Goal: Task Accomplishment & Management: Manage account settings

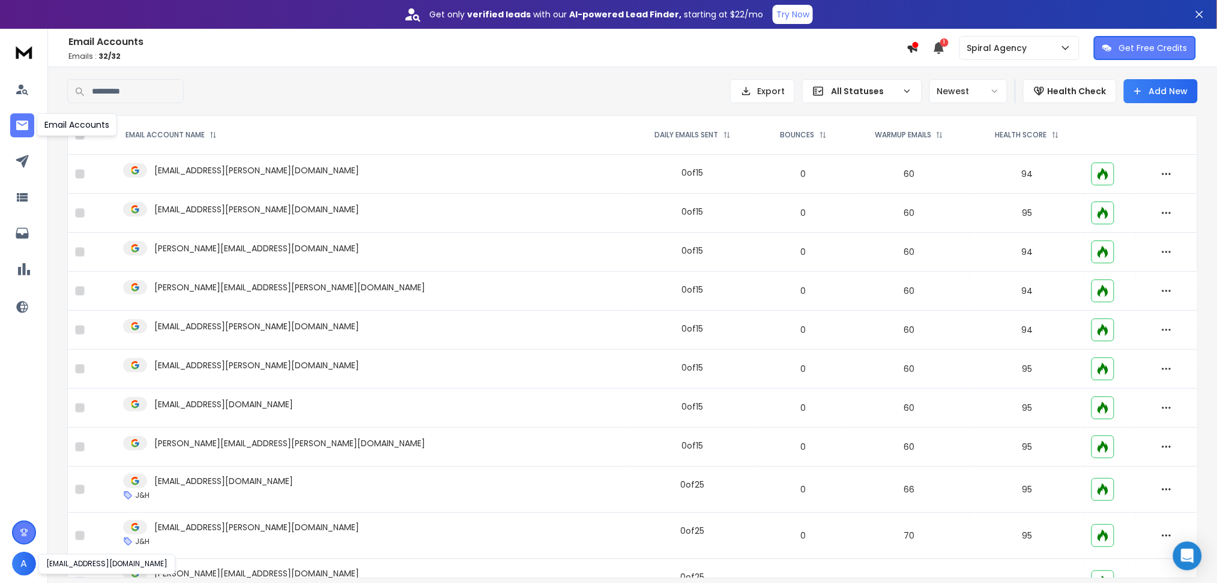
click at [26, 562] on span "A" at bounding box center [24, 564] width 24 height 24
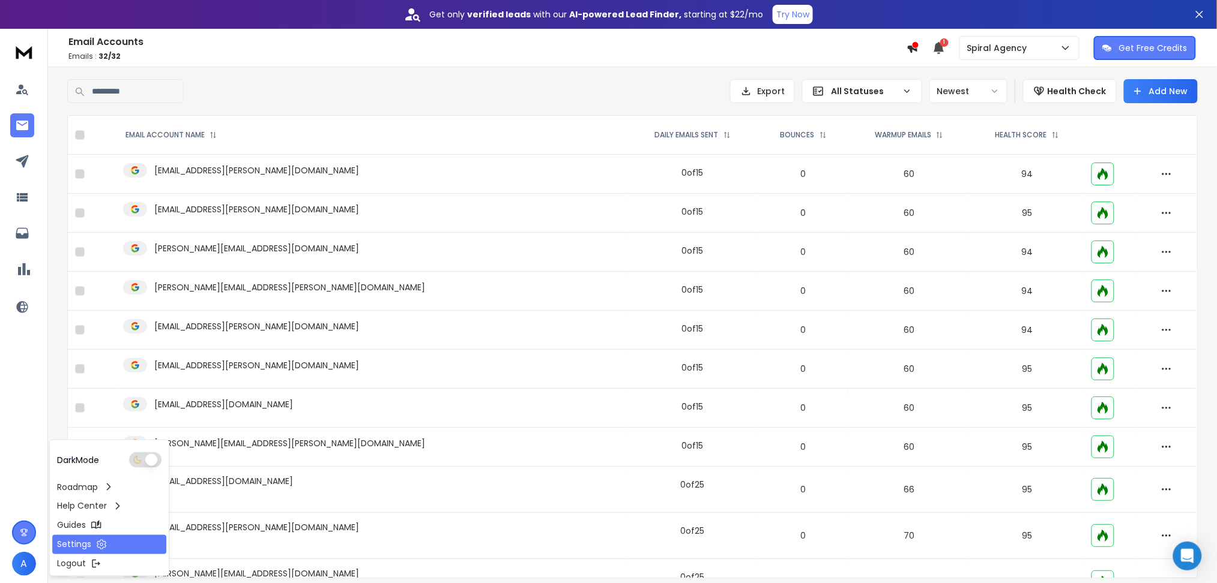
click at [65, 546] on p "Settings" at bounding box center [74, 545] width 34 height 12
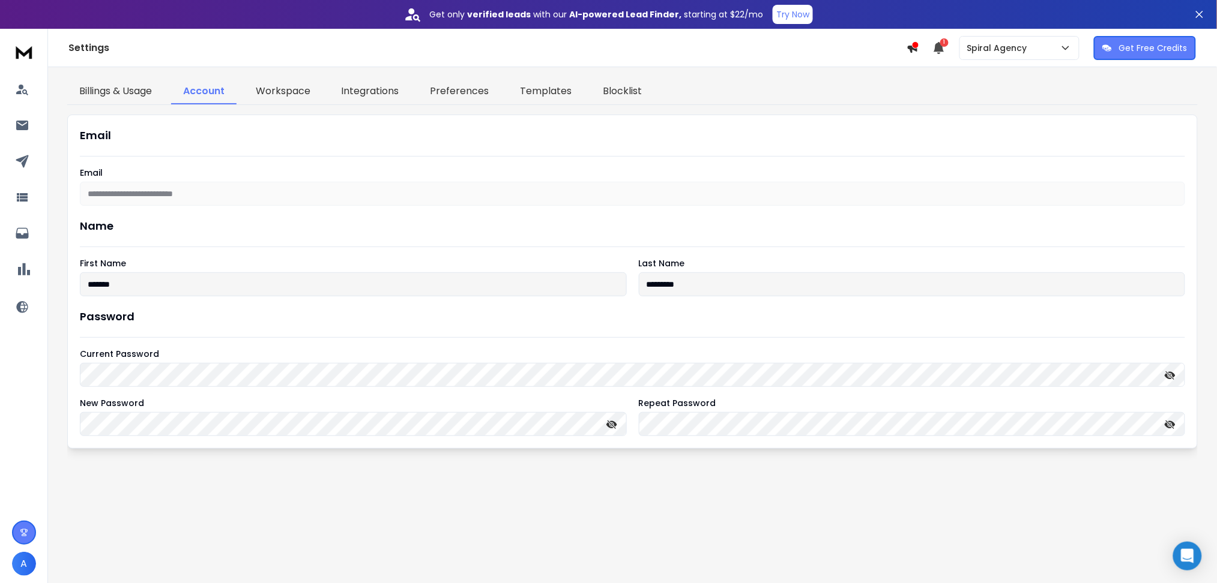
click at [295, 89] on link "Workspace" at bounding box center [283, 91] width 79 height 25
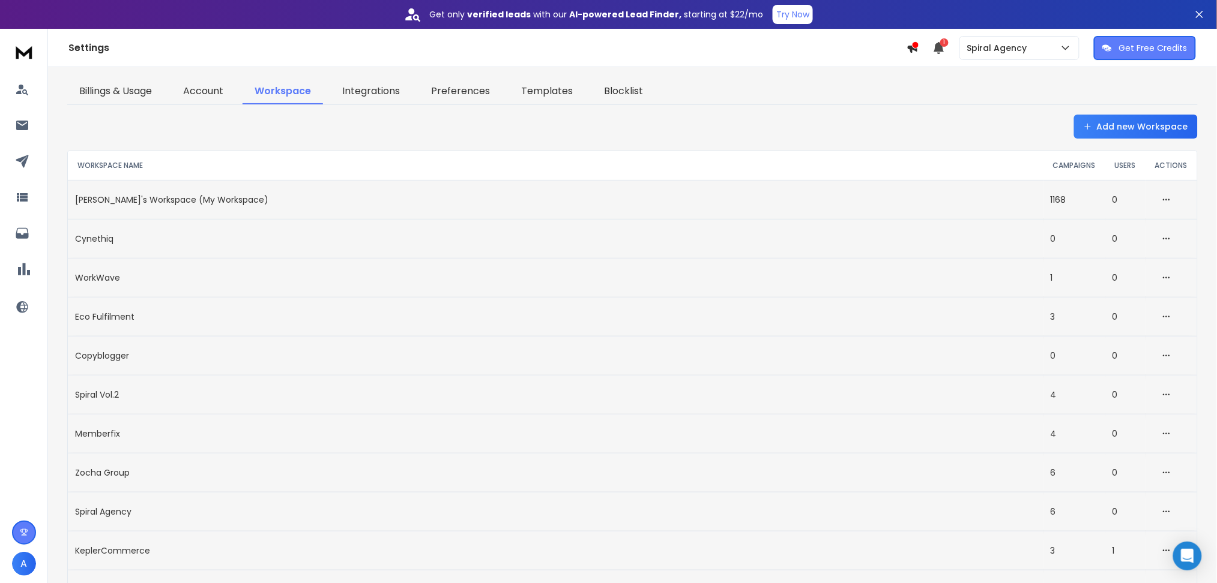
click at [534, 76] on div "[PERSON_NAME] & Usage Account Workspace Integrations Preferences Templates Bloc…" at bounding box center [632, 350] width 1169 height 566
click at [469, 85] on link "Preferences" at bounding box center [460, 91] width 83 height 25
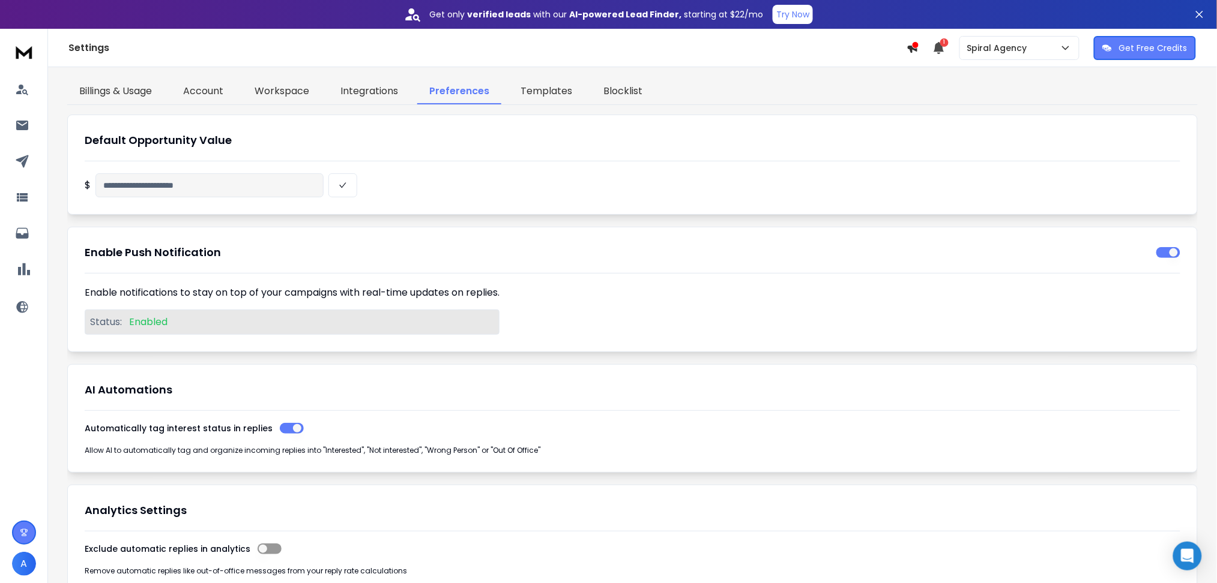
click at [103, 86] on link "Billings & Usage" at bounding box center [115, 91] width 97 height 25
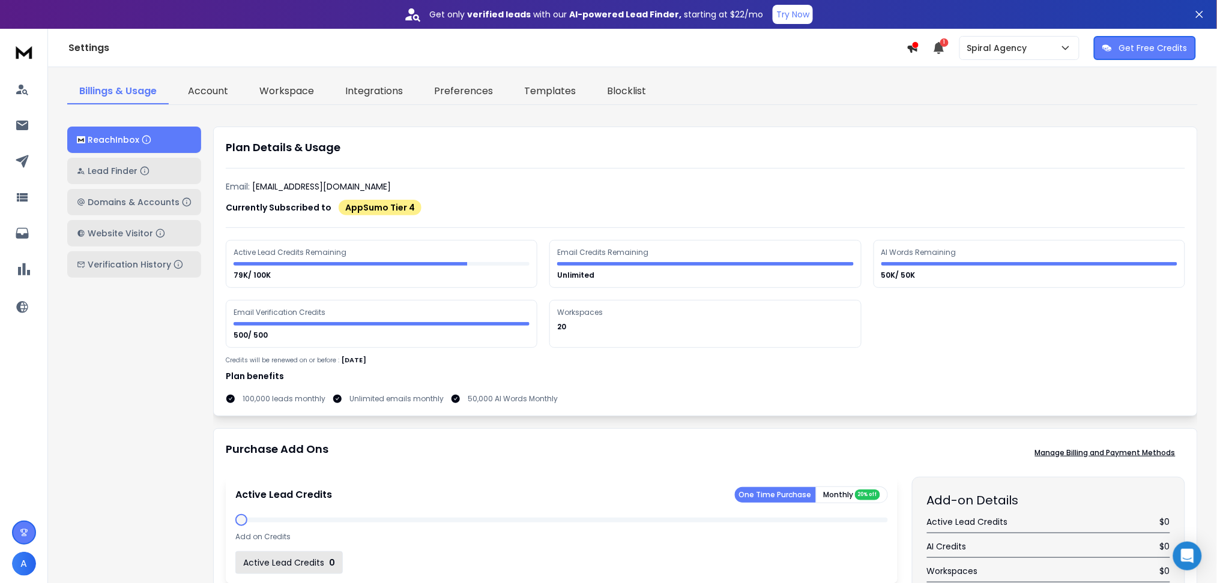
click at [202, 84] on link "Account" at bounding box center [208, 91] width 64 height 25
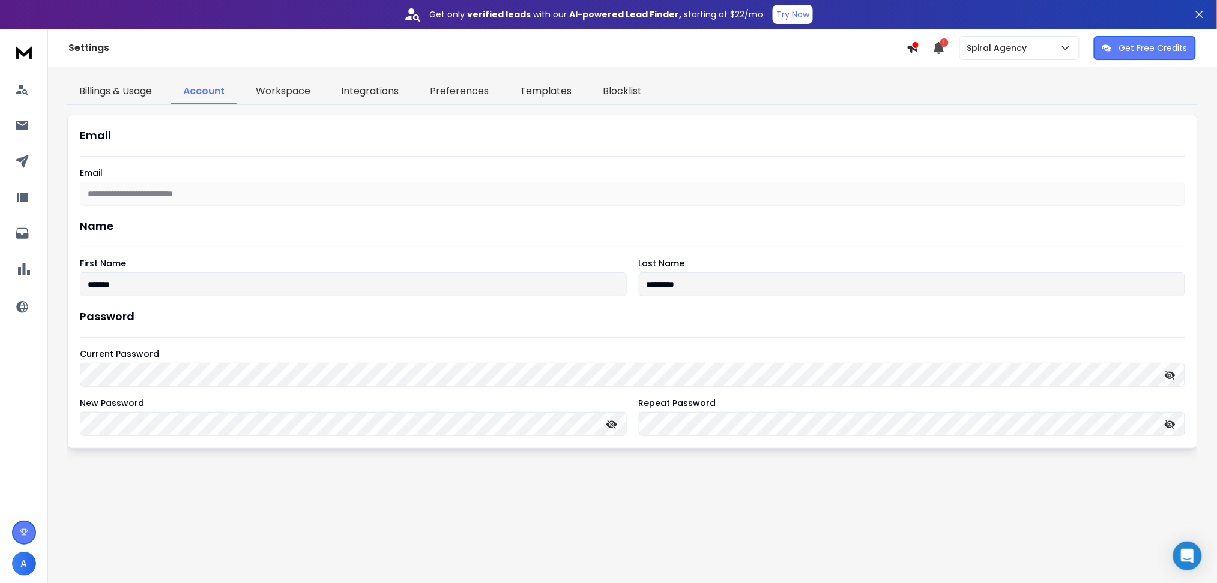
click at [308, 98] on link "Workspace" at bounding box center [283, 91] width 79 height 25
